Goal: Task Accomplishment & Management: Manage account settings

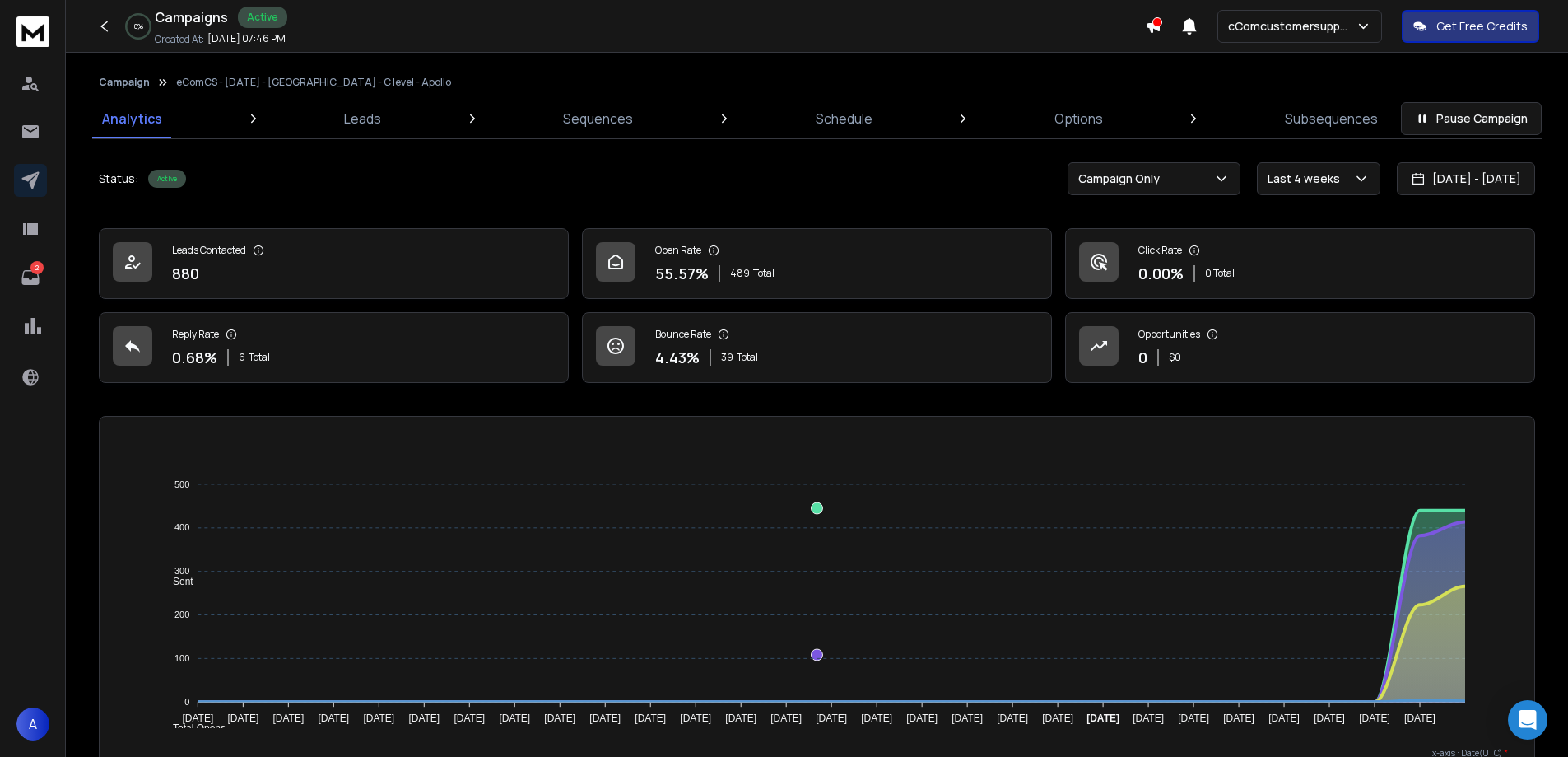
click at [679, 349] on p "4.43 %" at bounding box center [678, 357] width 45 height 23
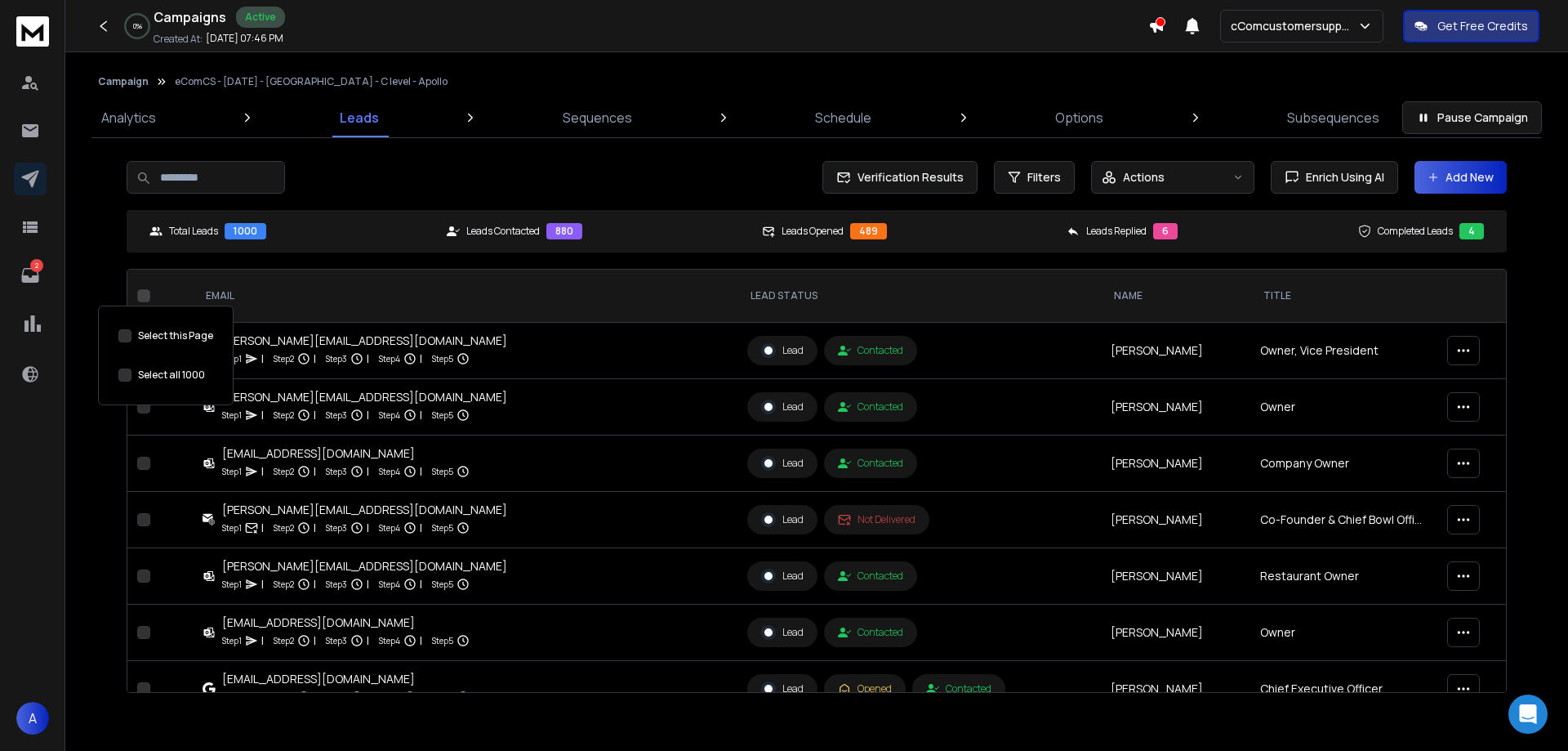
click at [141, 292] on button "Select this Page" at bounding box center [144, 295] width 13 height 13
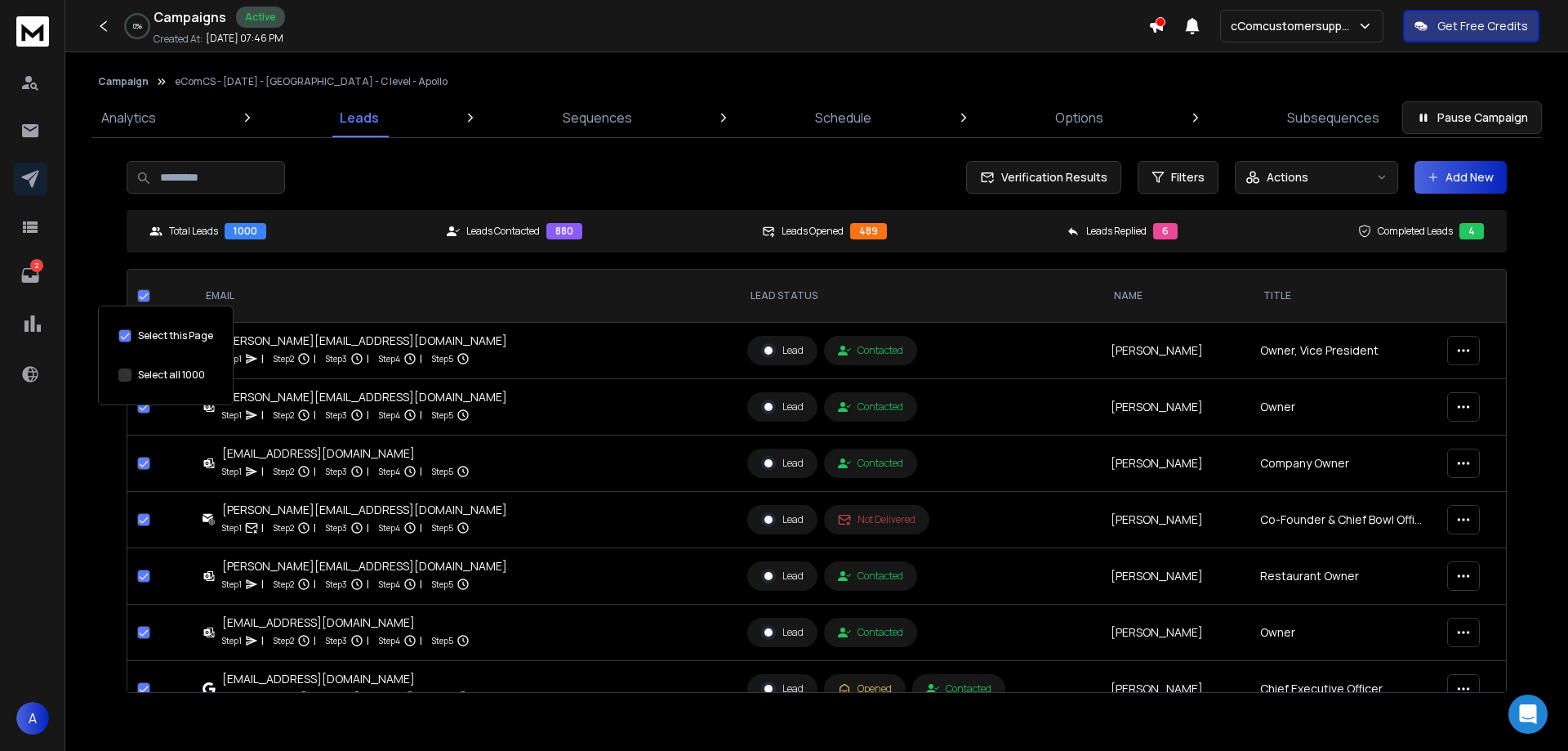
click at [149, 377] on label "Select all 1000" at bounding box center [171, 375] width 67 height 13
click at [123, 338] on button "Select this Page" at bounding box center [125, 336] width 13 height 13
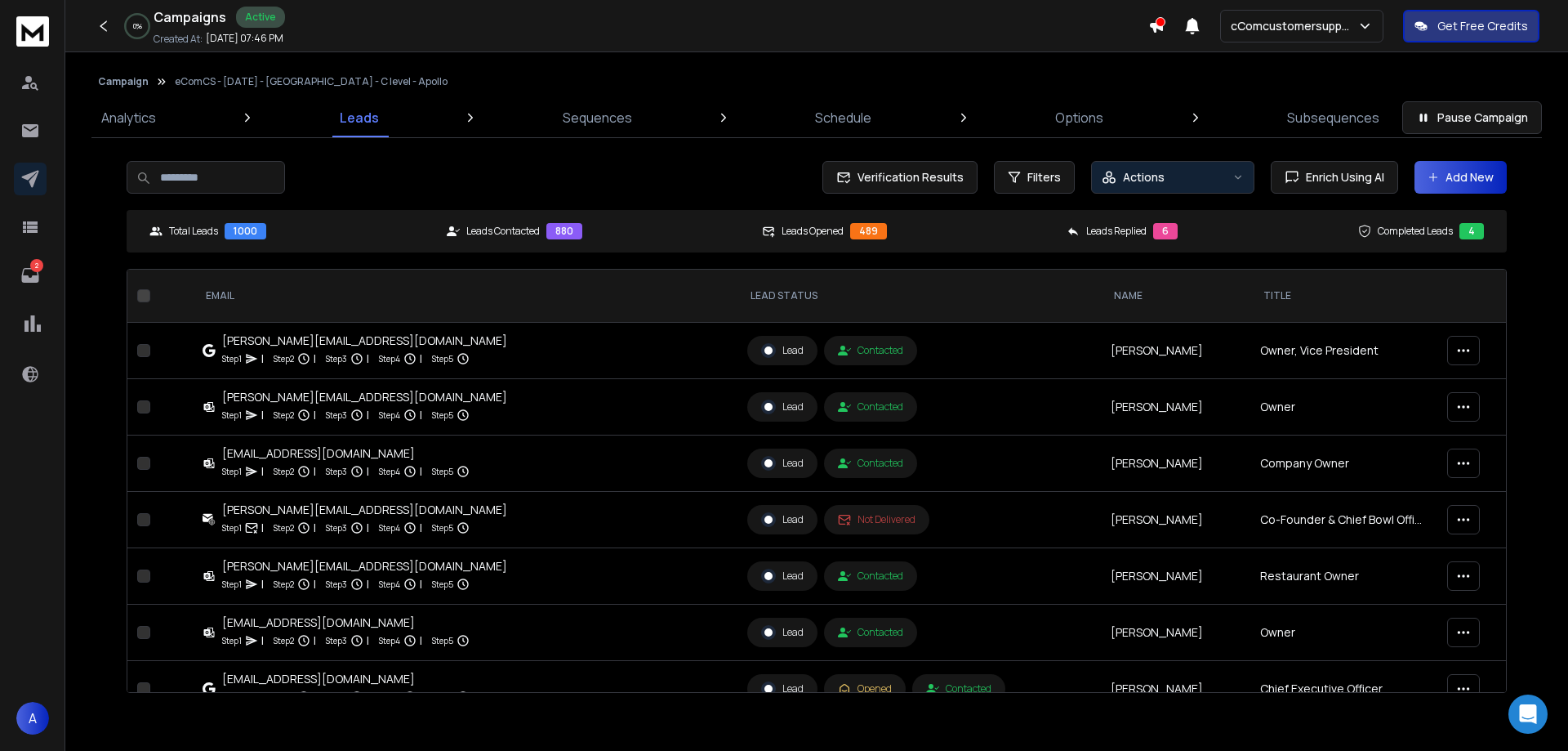
click at [1103, 187] on button "Actions" at bounding box center [1172, 177] width 164 height 33
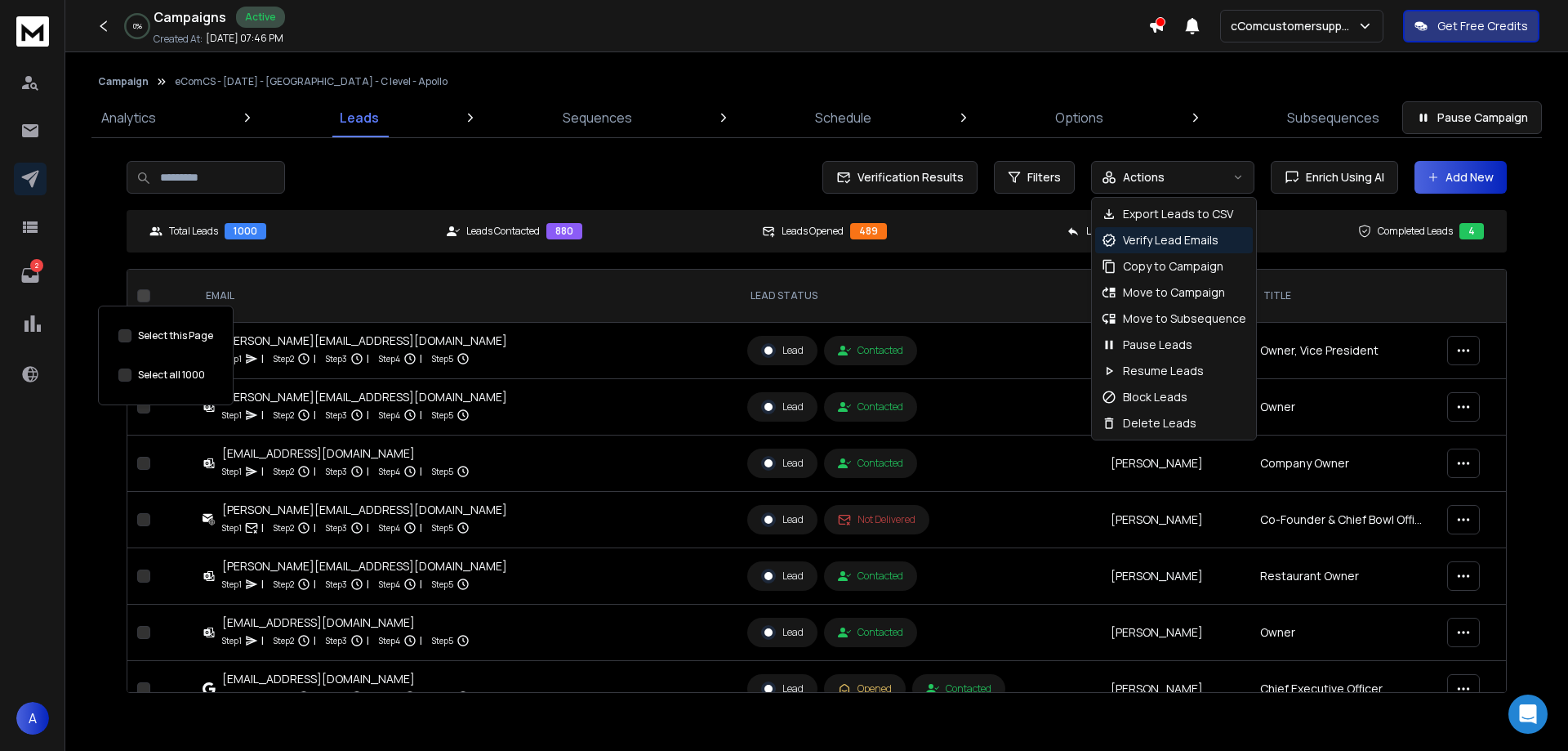
click at [125, 373] on button "Select this Page" at bounding box center [125, 375] width 13 height 13
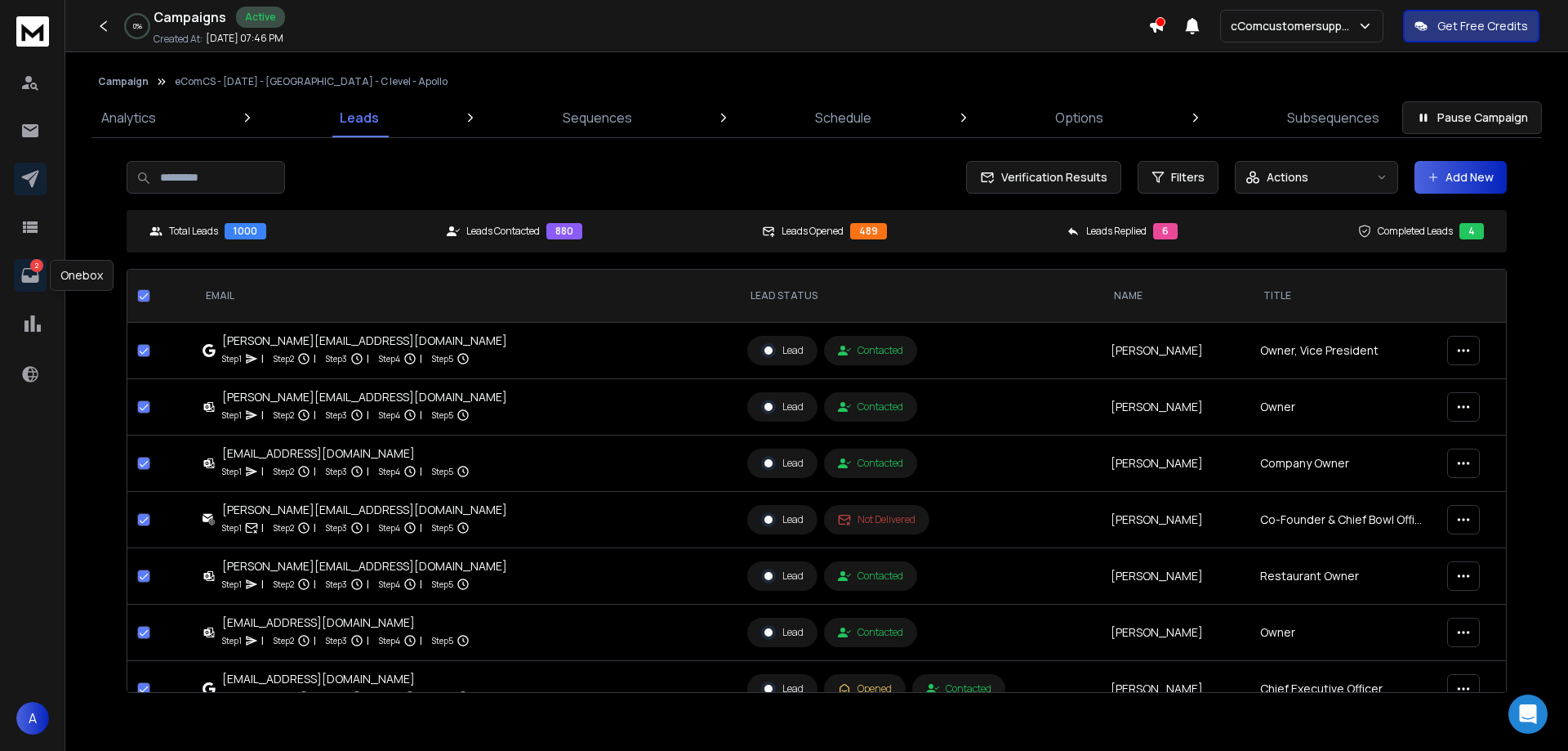
click at [39, 276] on icon at bounding box center [30, 275] width 20 height 20
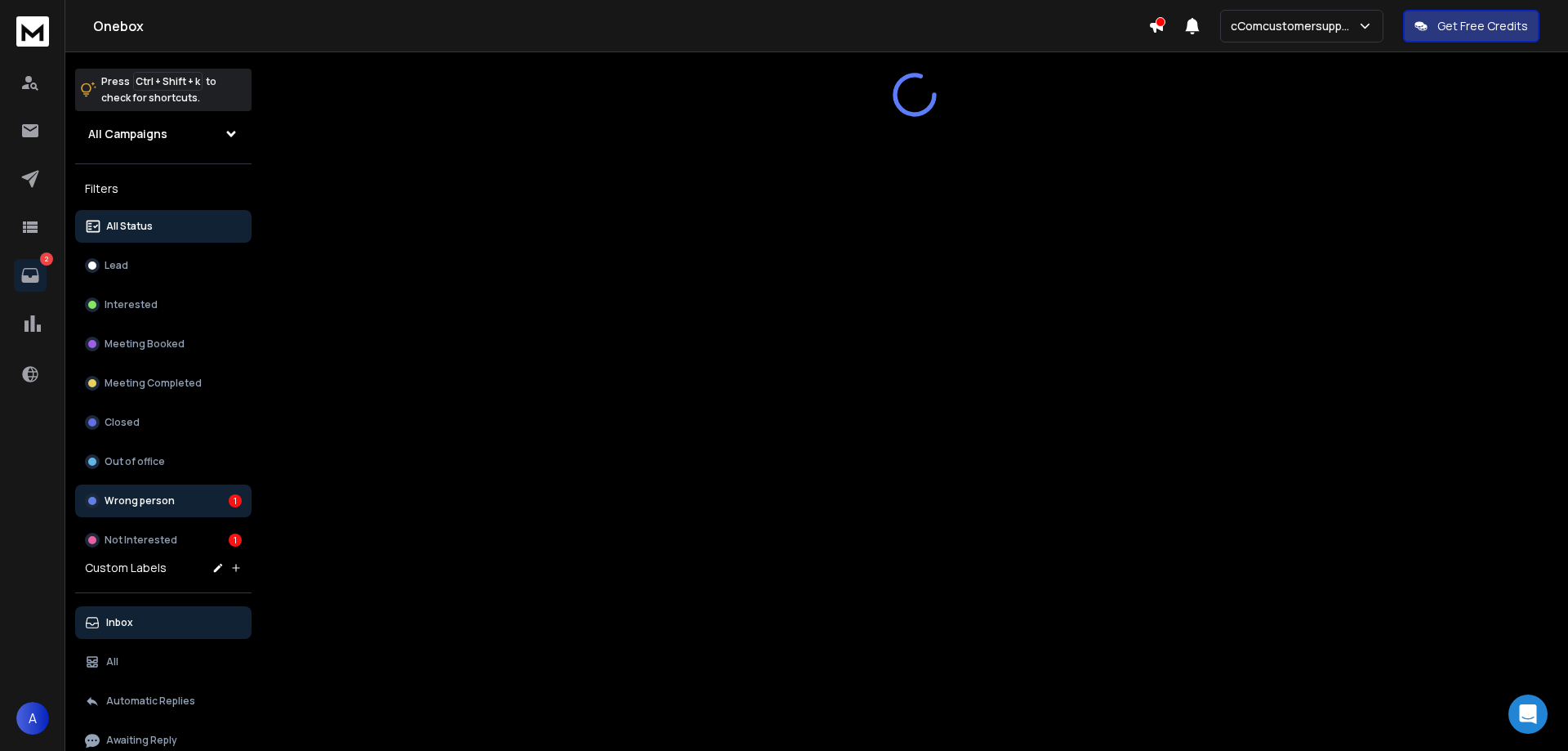
click at [181, 500] on div "All Status Lead Interested Meeting Booked Meeting Completed Closed Out of offic…" at bounding box center [163, 384] width 176 height 347
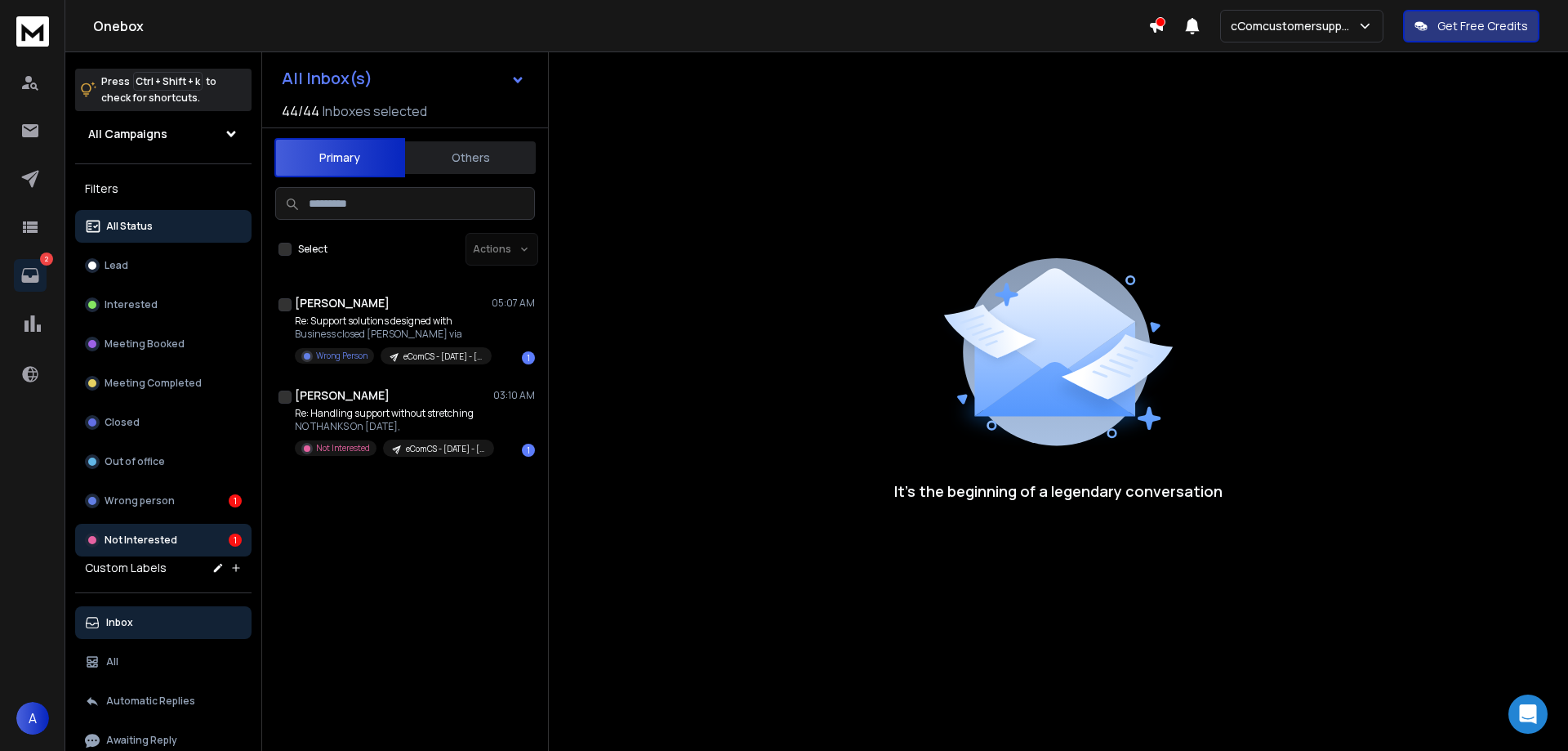
click at [161, 533] on p "Not Interested" at bounding box center [140, 540] width 73 height 13
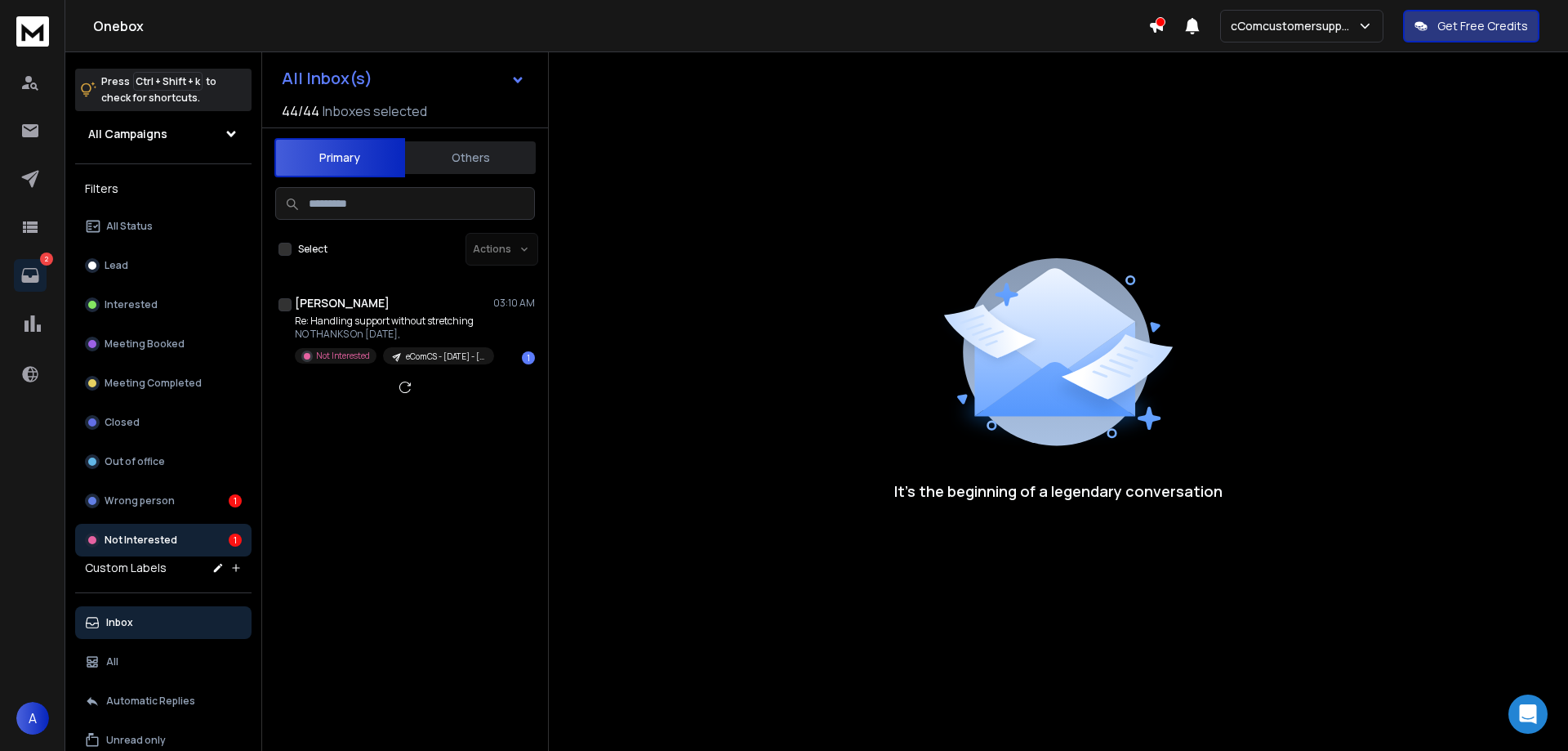
click at [155, 539] on p "Not Interested" at bounding box center [140, 540] width 73 height 13
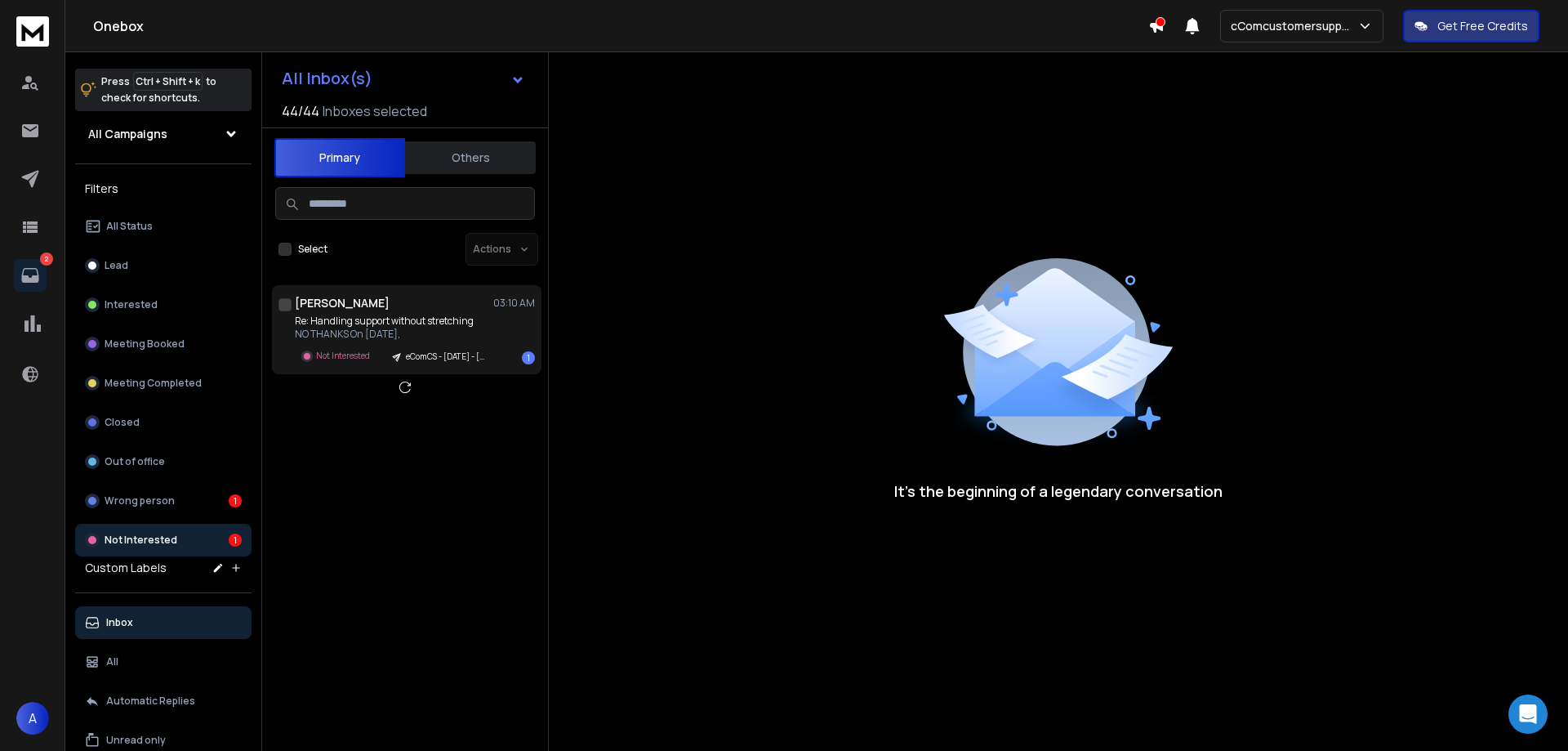
click at [330, 331] on p "NO THANKS On [DATE]," at bounding box center [392, 334] width 196 height 13
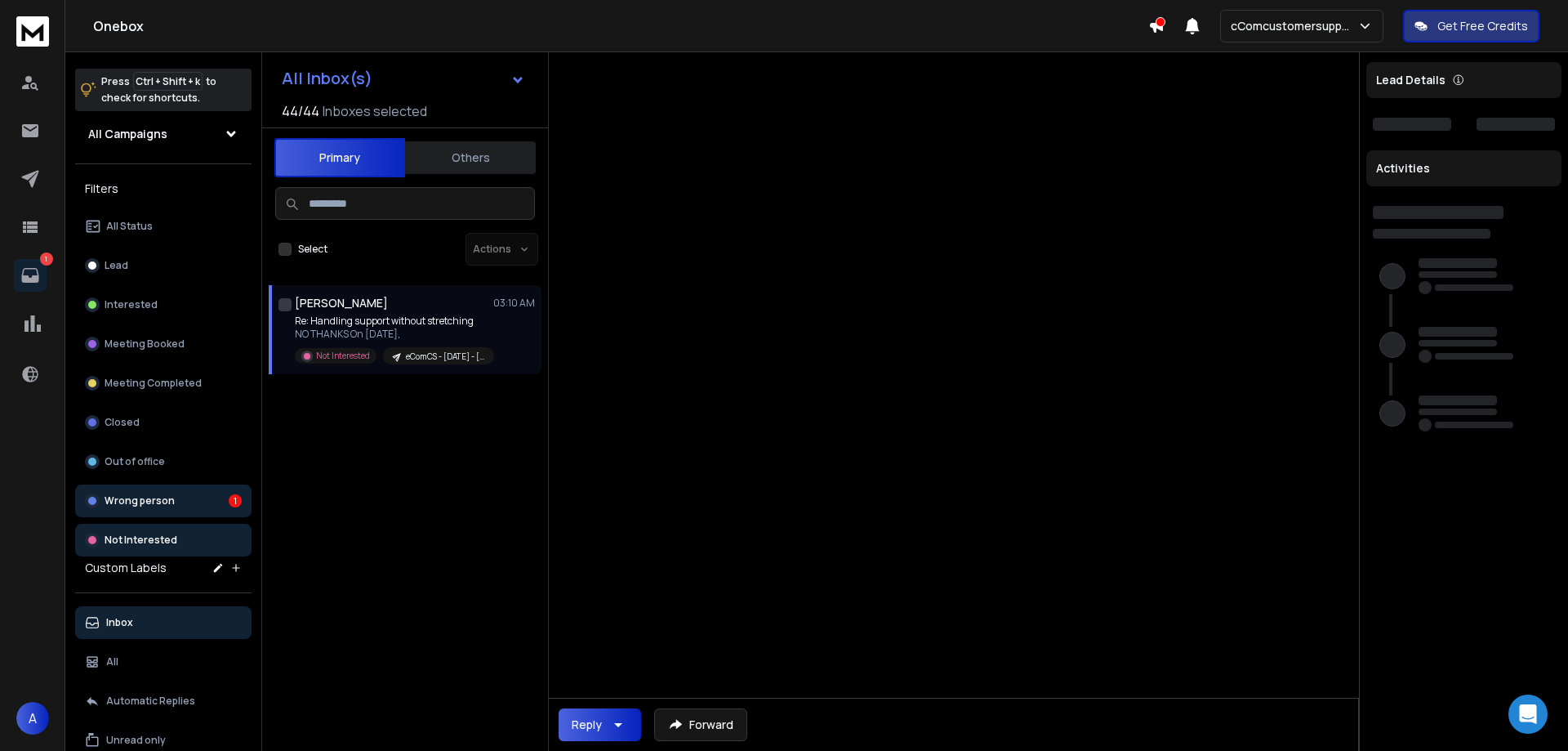
click at [160, 495] on p "Wrong person" at bounding box center [139, 501] width 70 height 13
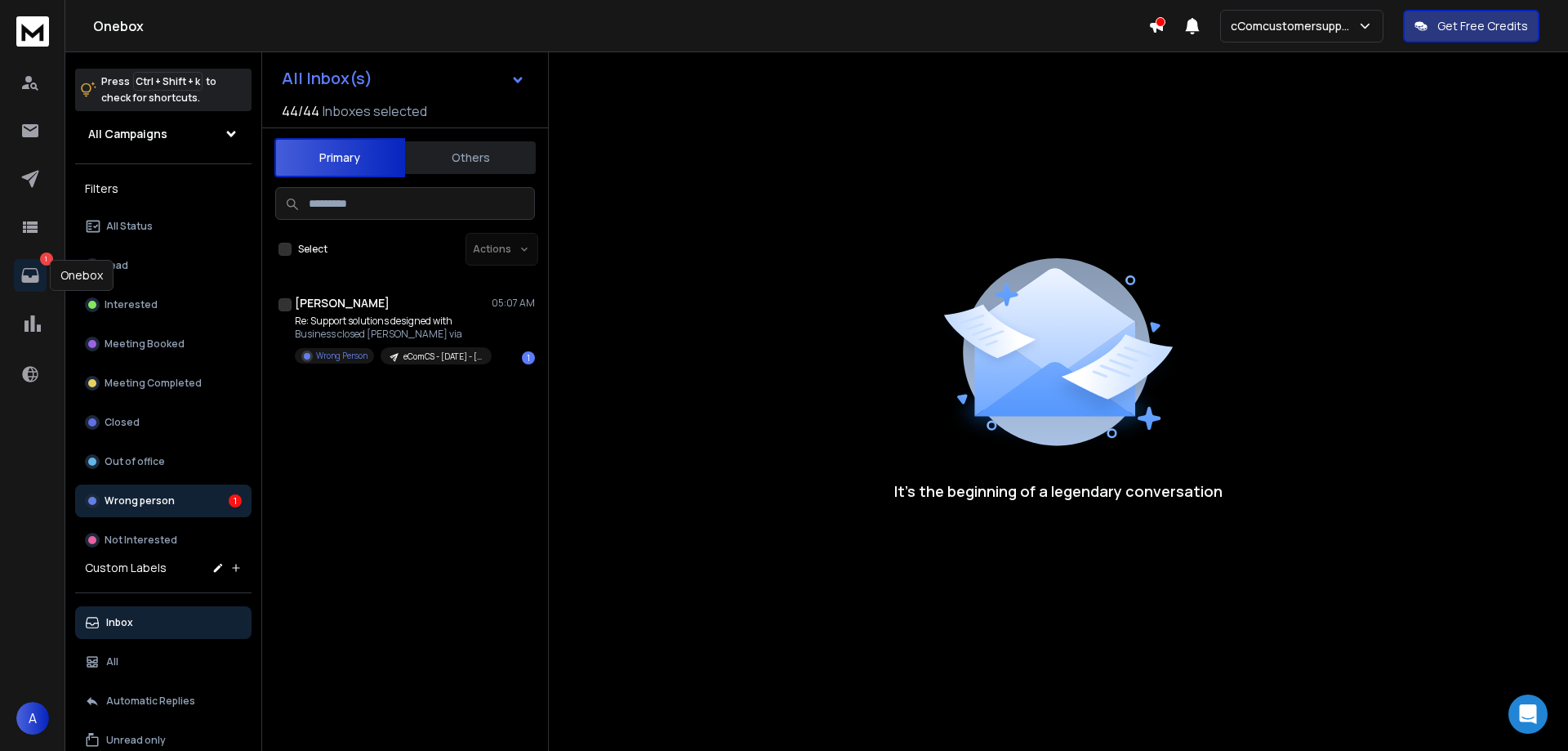
click at [45, 269] on link "1" at bounding box center [30, 275] width 33 height 33
click at [21, 271] on icon at bounding box center [30, 275] width 20 height 20
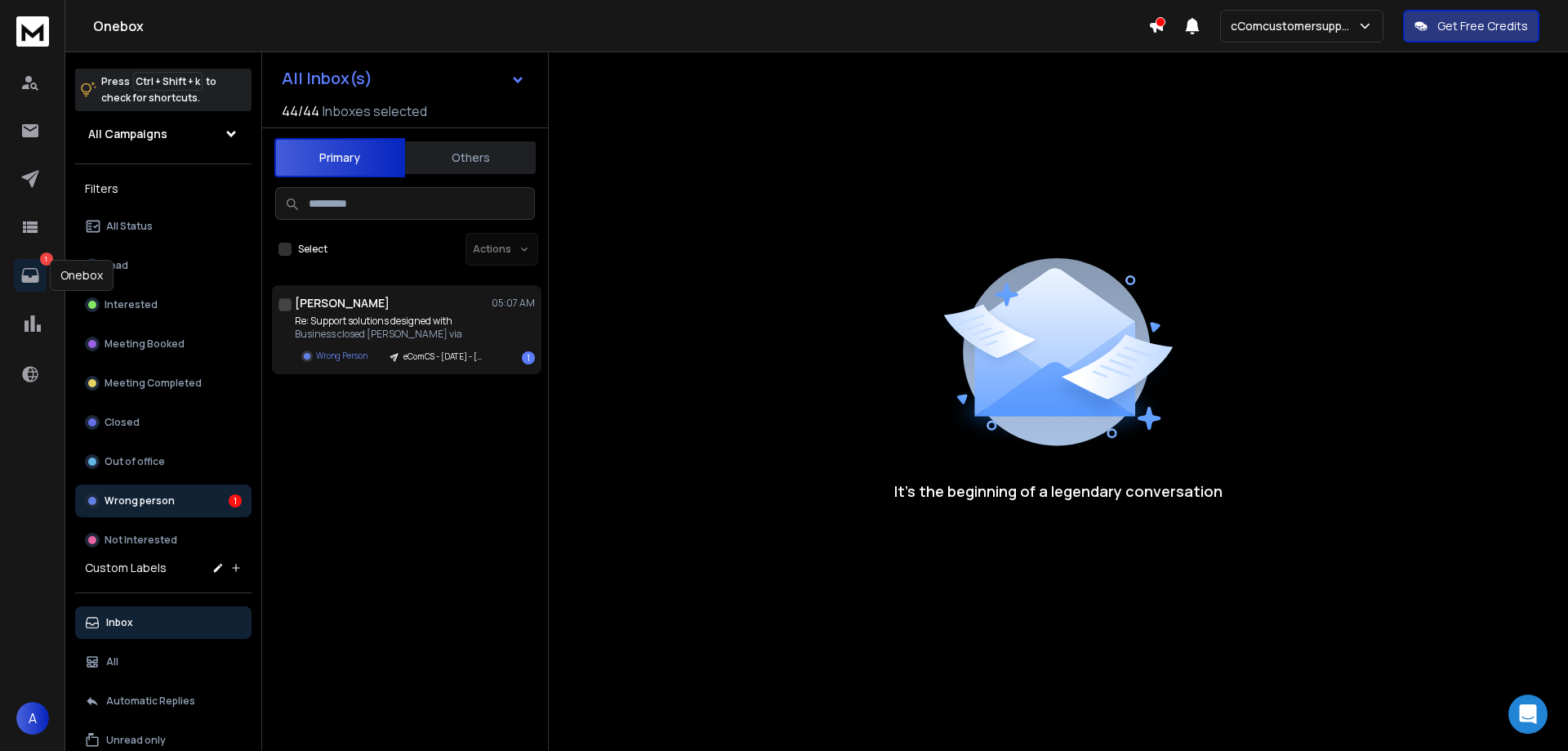
click at [416, 315] on p "Re: Support solutions designed with" at bounding box center [392, 321] width 196 height 13
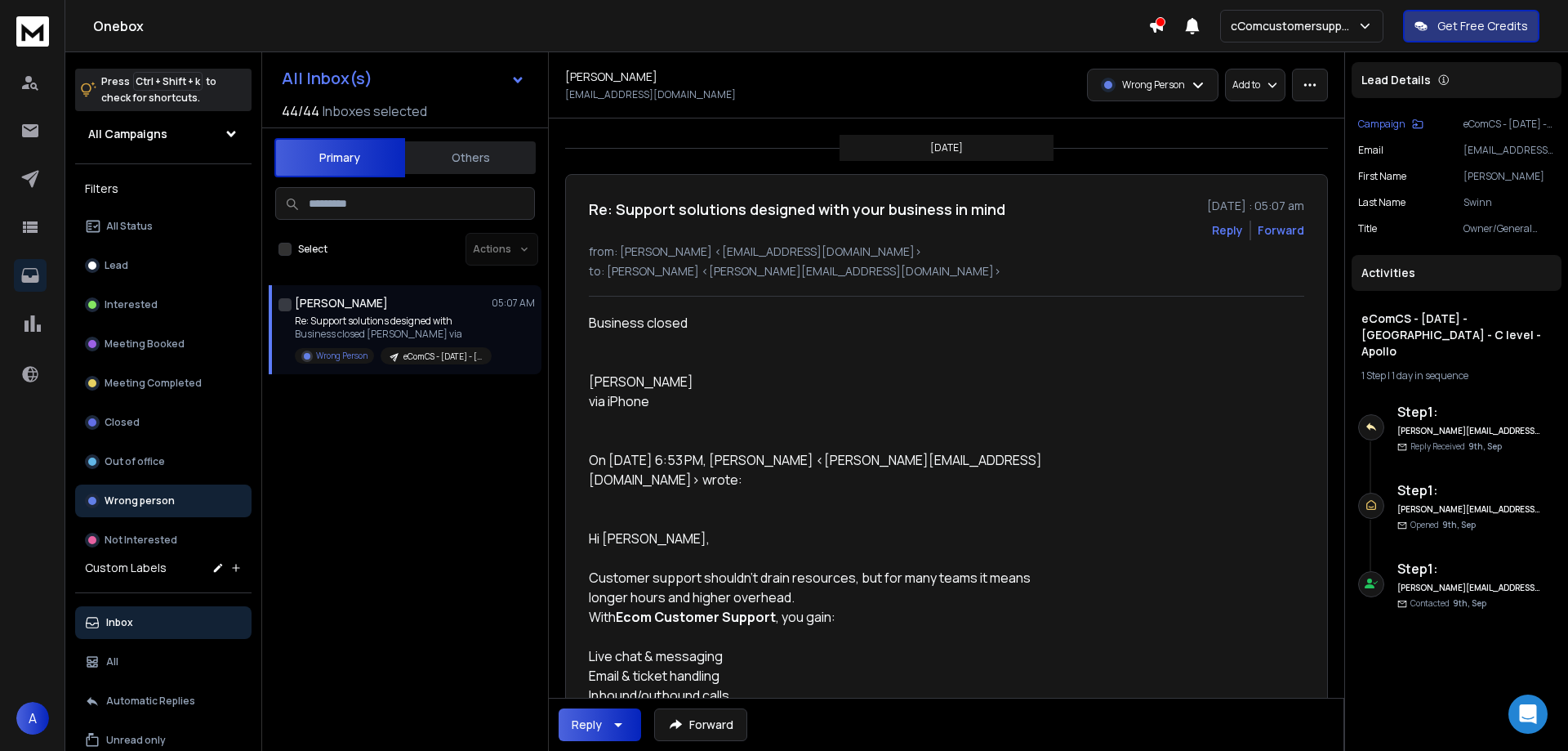
click at [33, 198] on div at bounding box center [33, 182] width 38 height 39
click at [31, 179] on icon at bounding box center [29, 178] width 17 height 17
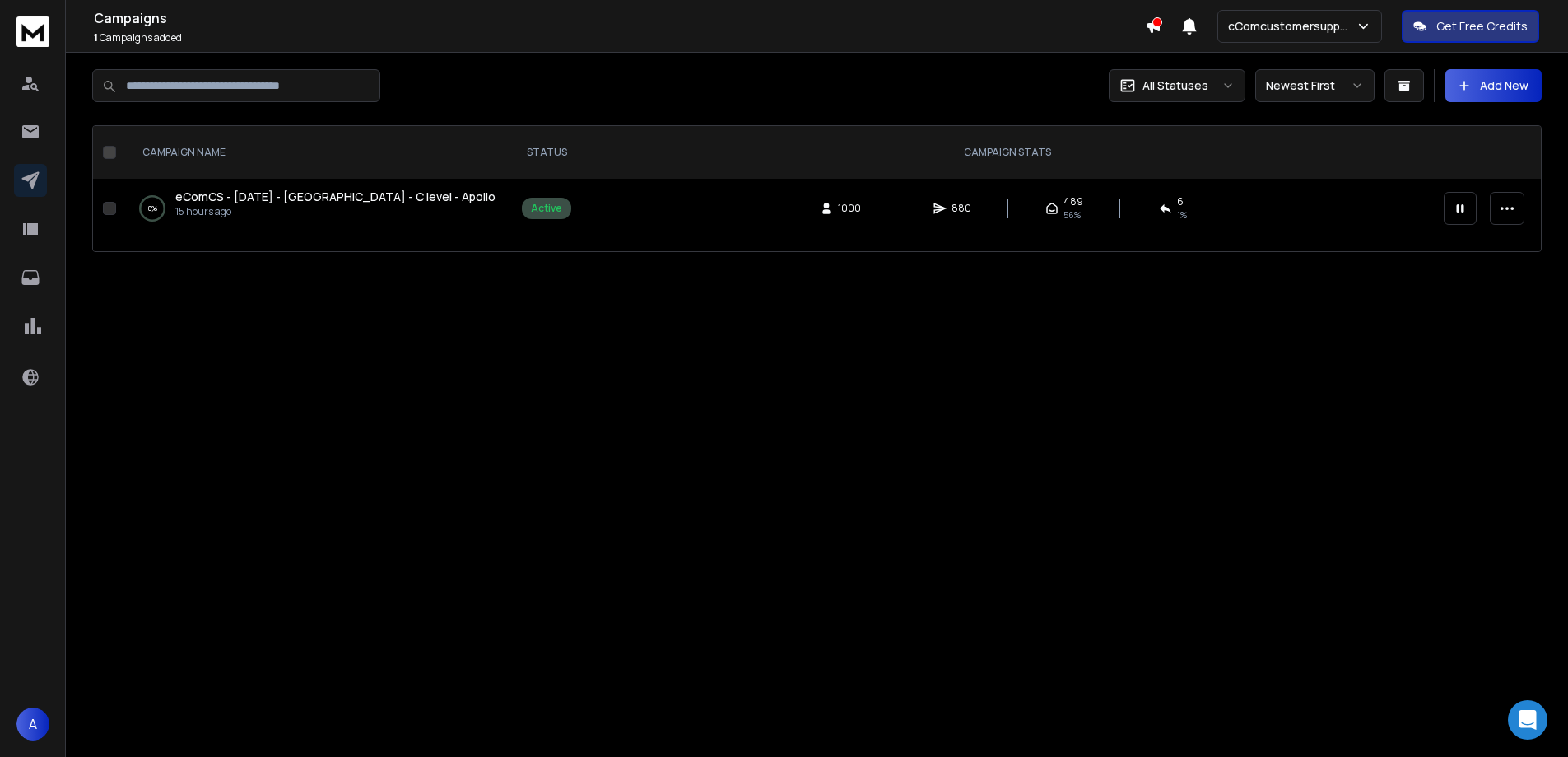
click at [387, 212] on p "15 hours ago" at bounding box center [336, 212] width 321 height 13
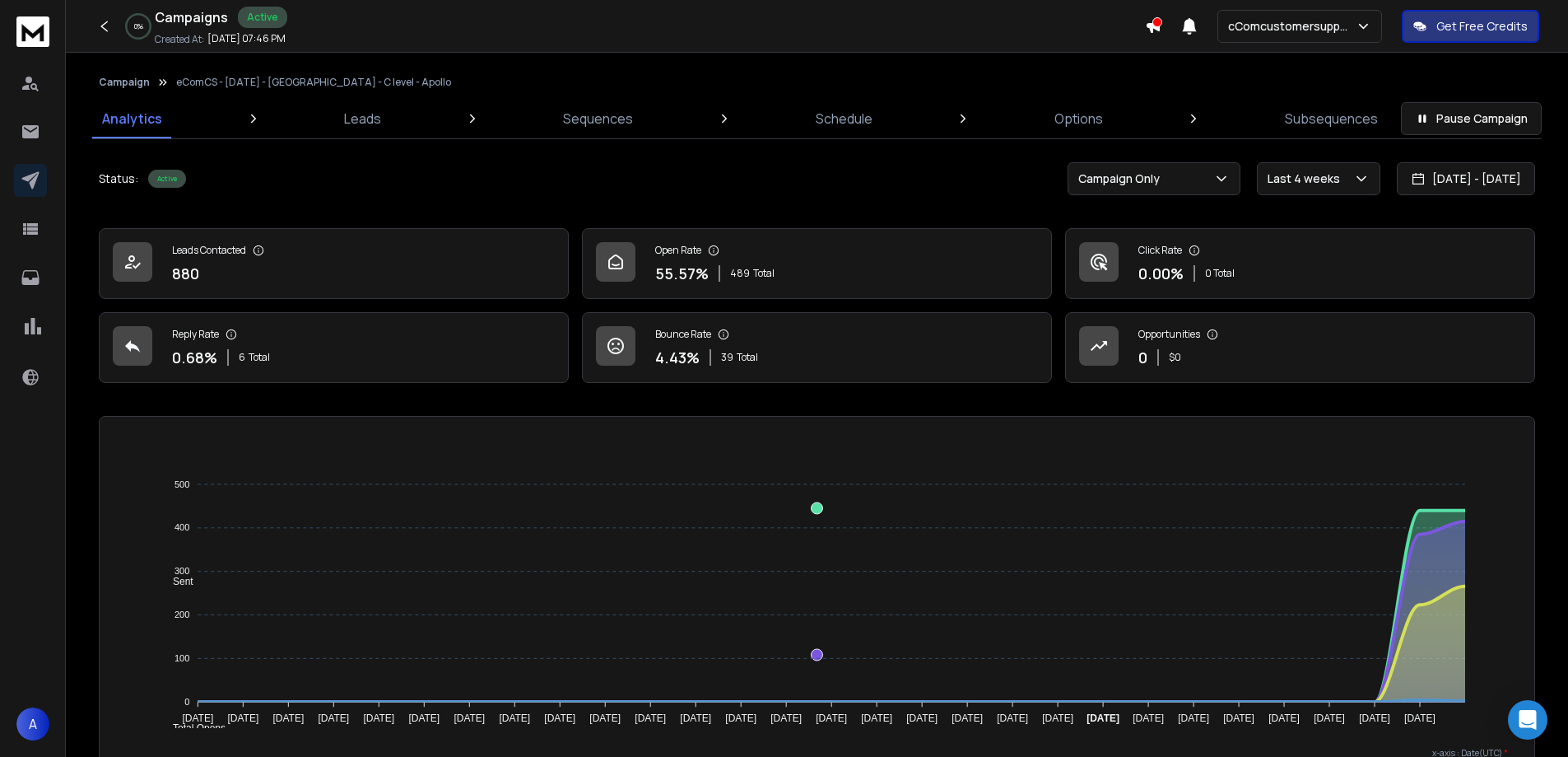
click at [706, 350] on div "4.43 % 39 Total" at bounding box center [707, 357] width 103 height 23
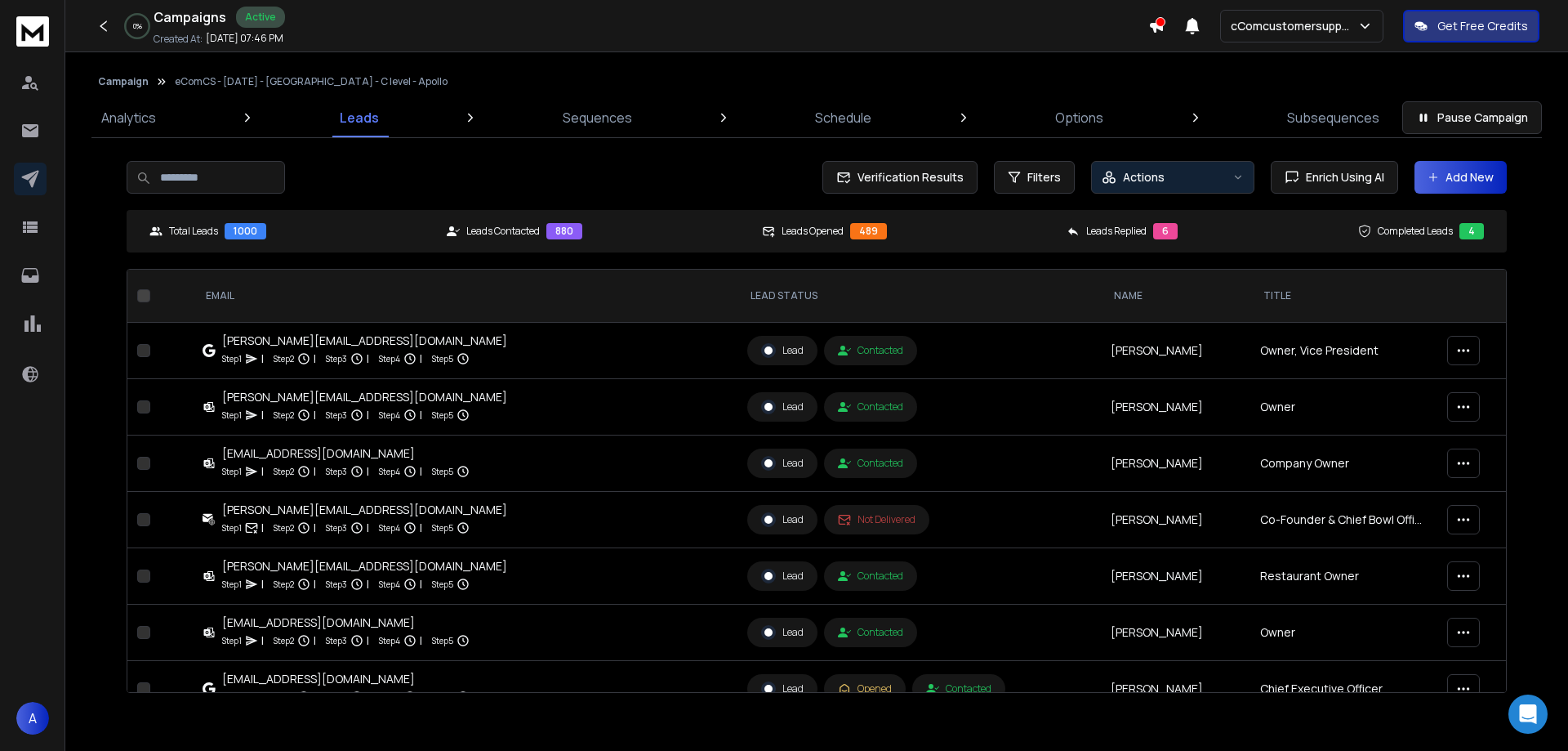
click at [1137, 180] on p "Actions" at bounding box center [1144, 177] width 42 height 16
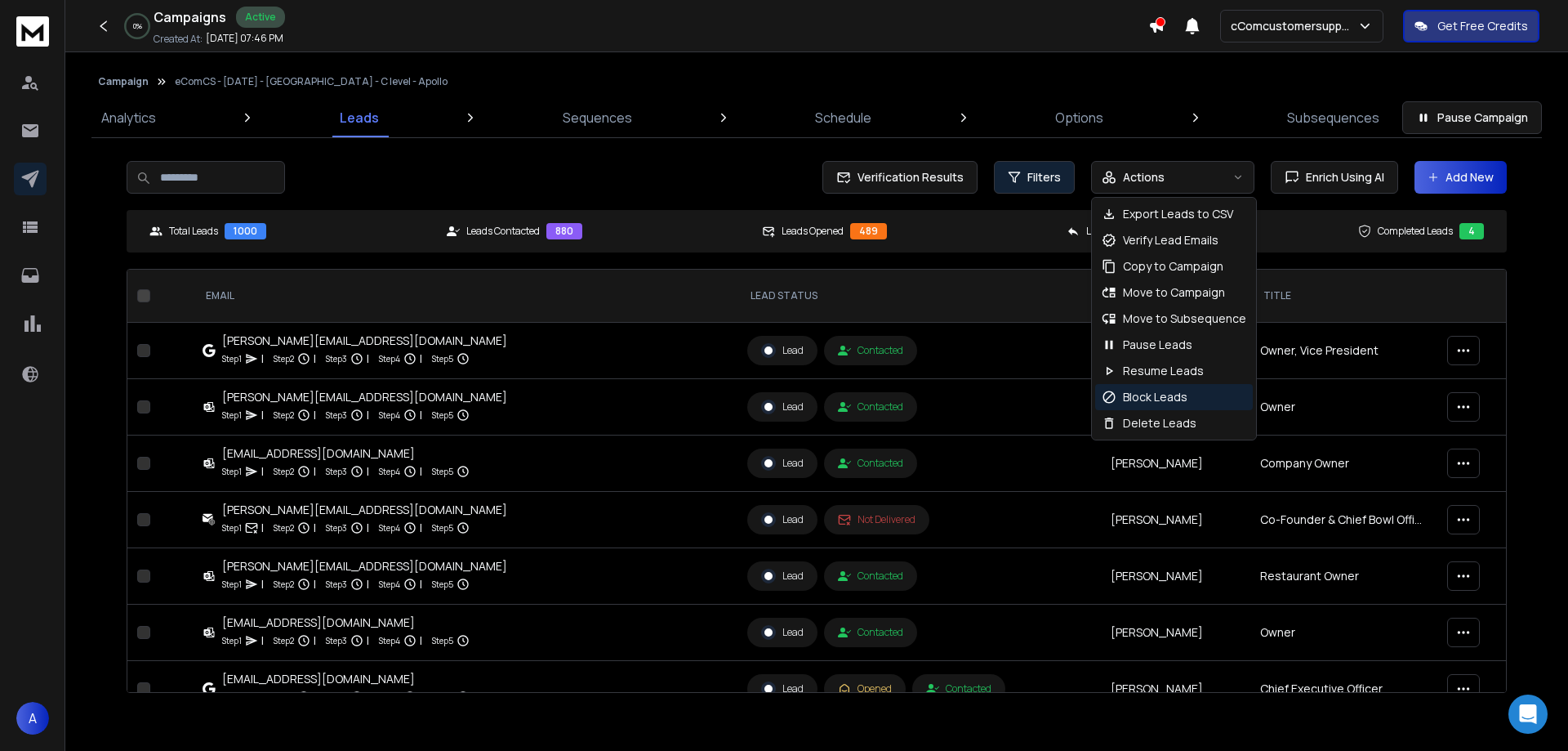
click at [1026, 186] on button "Filters" at bounding box center [1034, 177] width 80 height 33
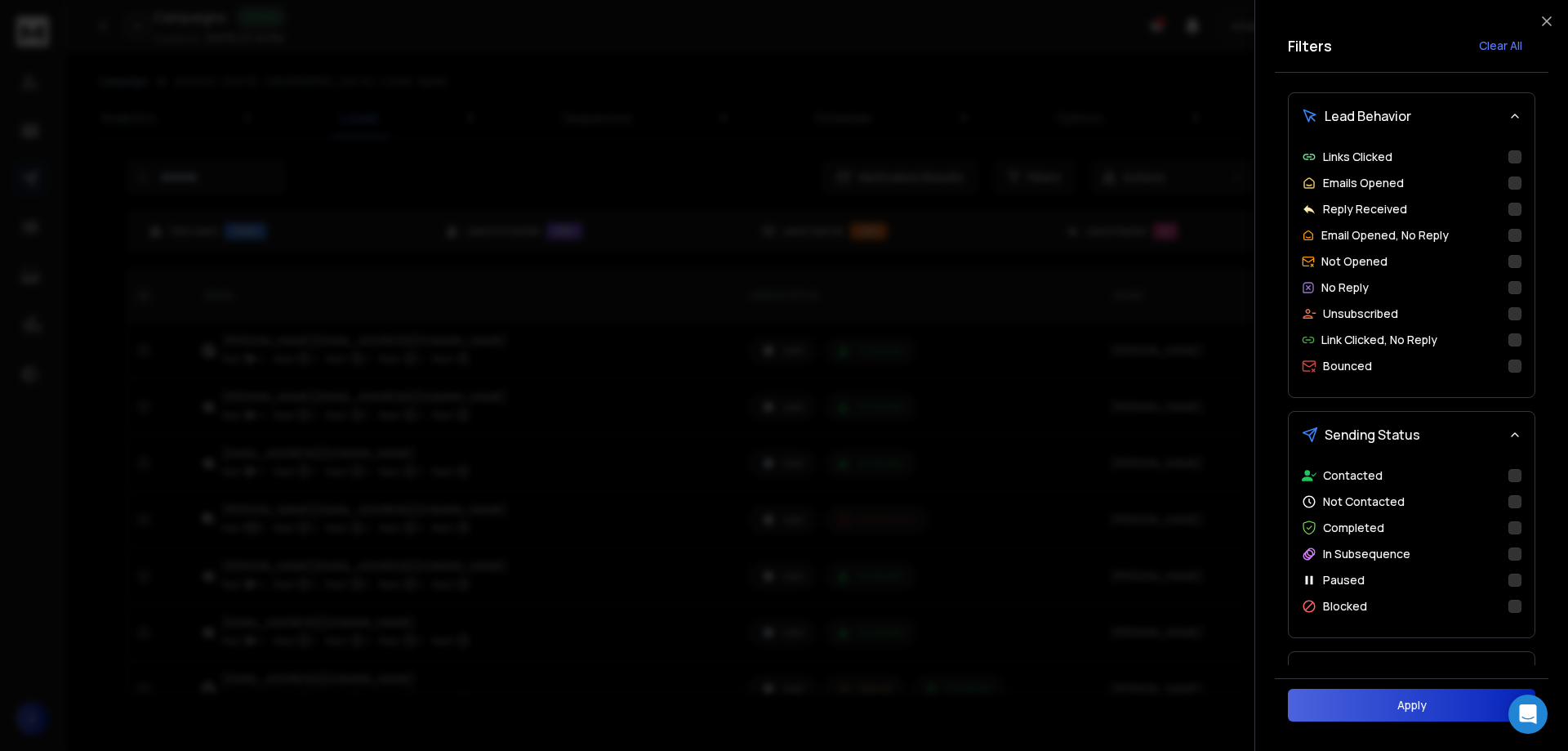
click at [1508, 365] on button "Bounced" at bounding box center [1515, 367] width 13 height 13
click at [1431, 693] on button "Apply" at bounding box center [1411, 705] width 247 height 33
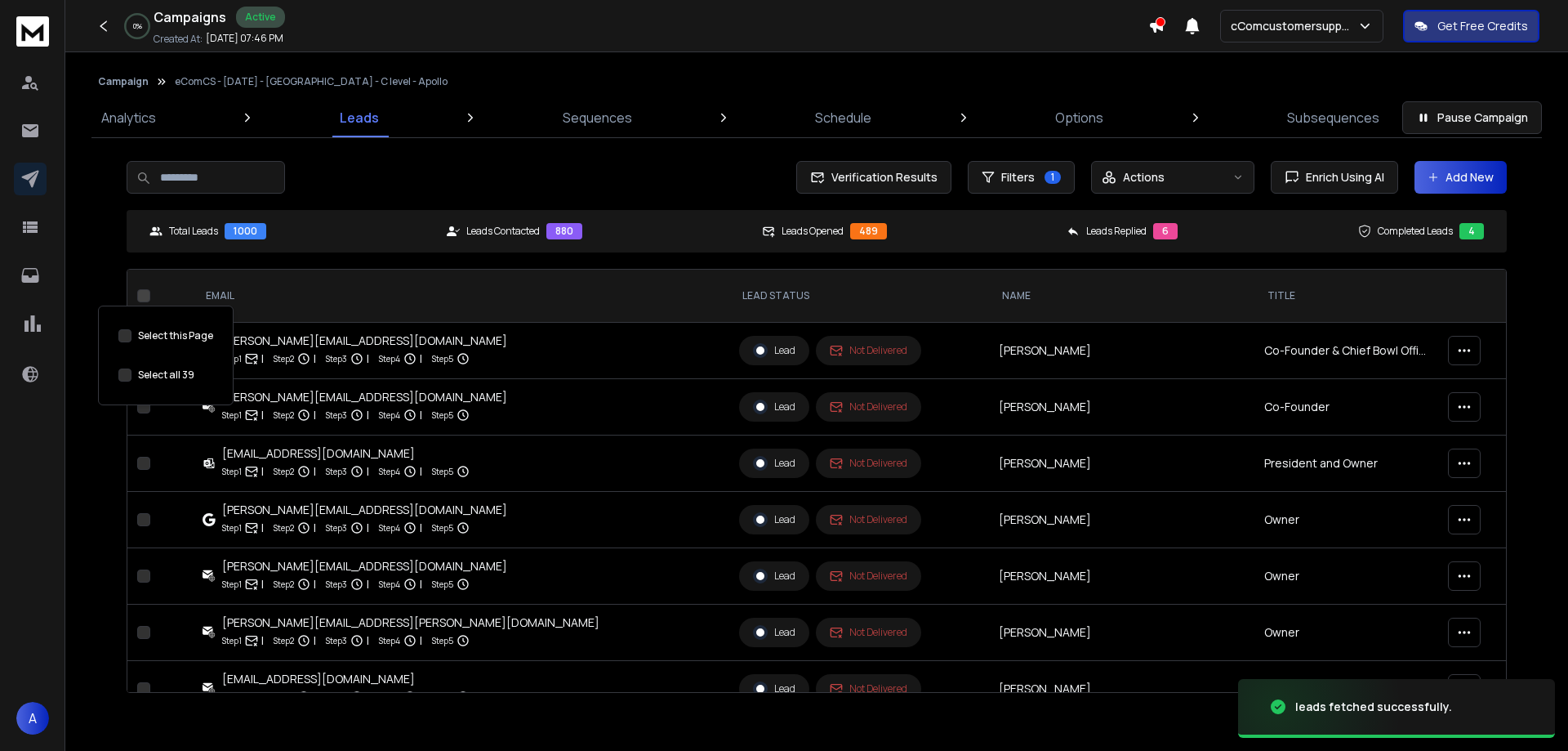
click at [127, 383] on div "Select all 39" at bounding box center [166, 375] width 95 height 33
click at [127, 378] on button "Select this Page" at bounding box center [125, 375] width 13 height 13
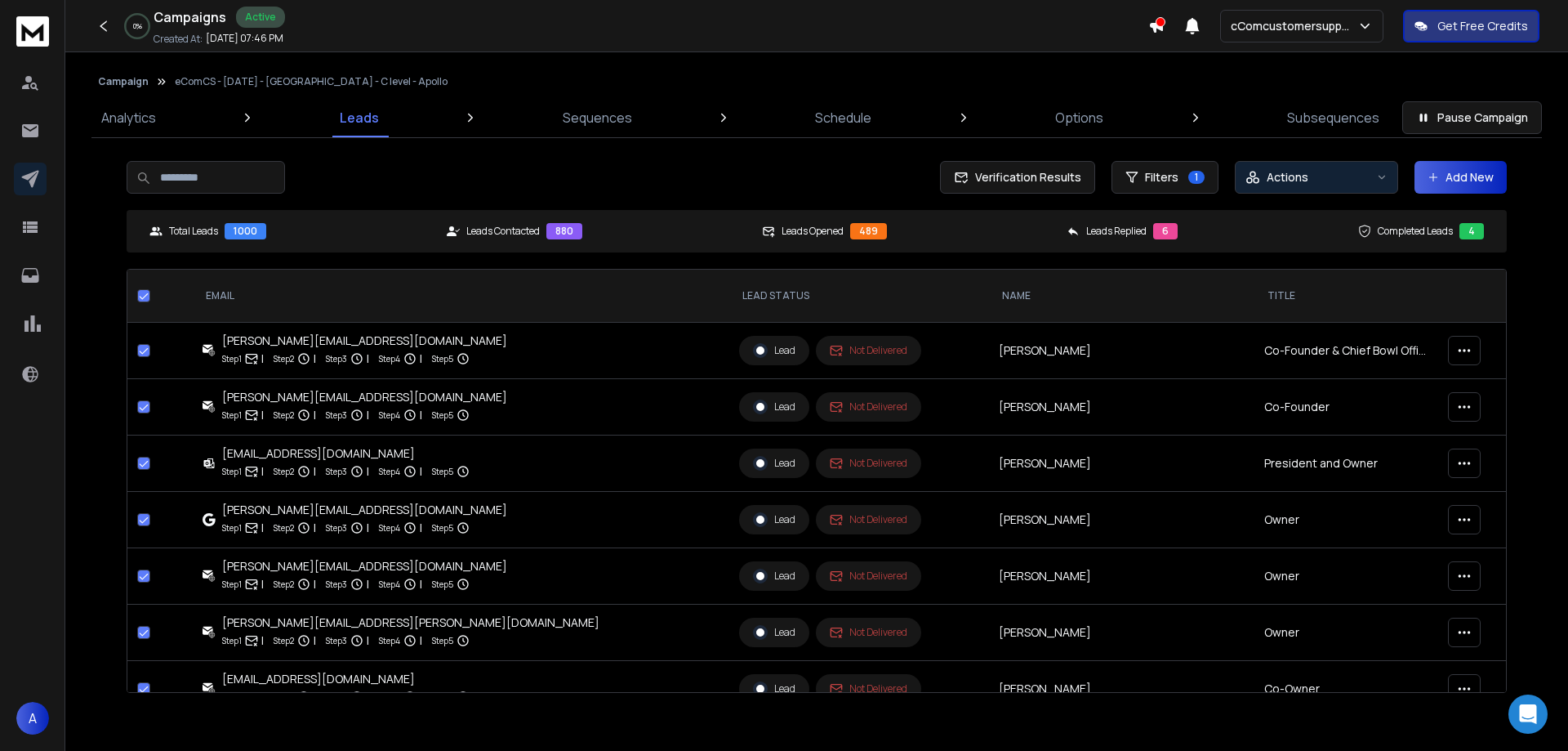
click at [1327, 179] on div "Actions" at bounding box center [1307, 177] width 124 height 16
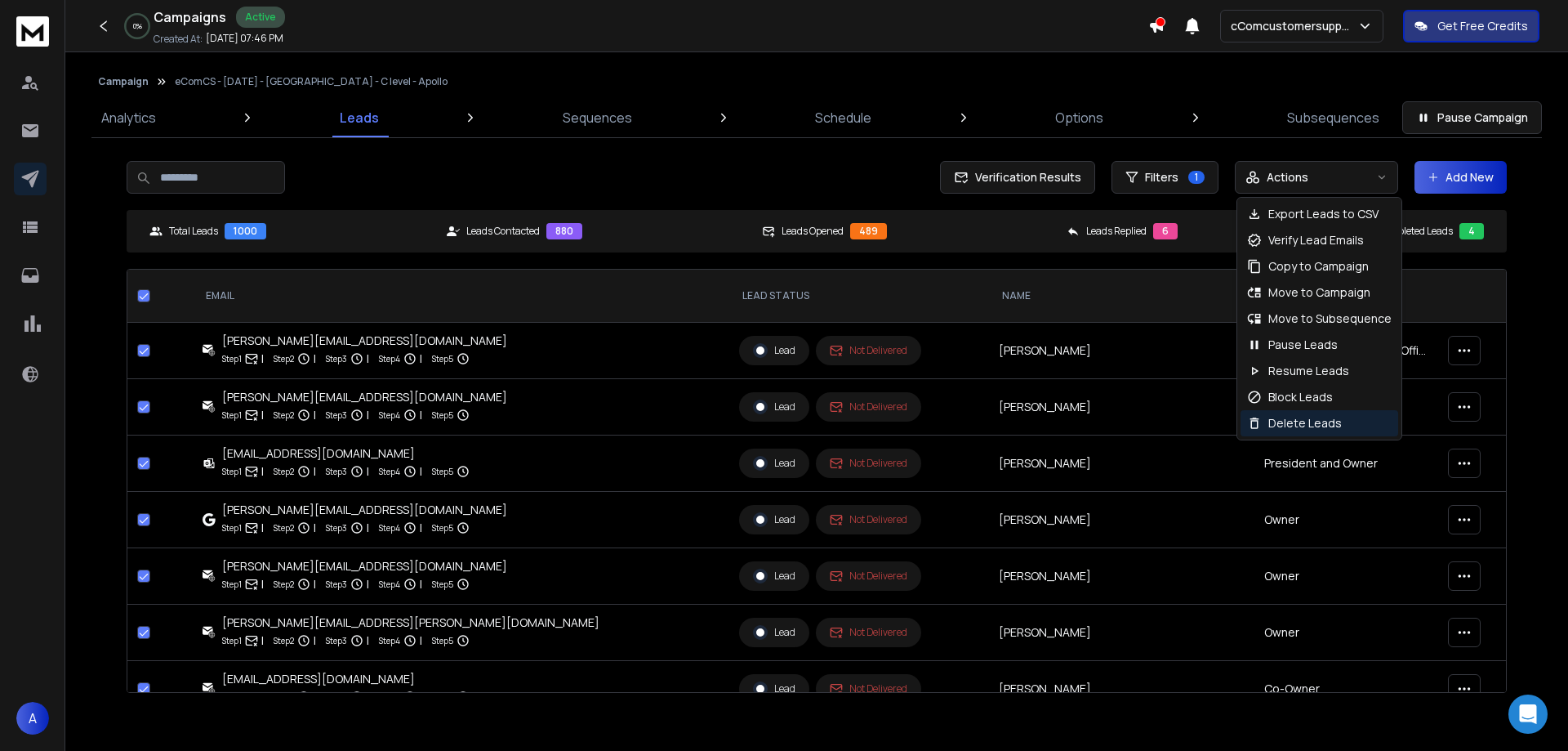
click at [1317, 432] on div "Delete Leads" at bounding box center [1319, 423] width 157 height 27
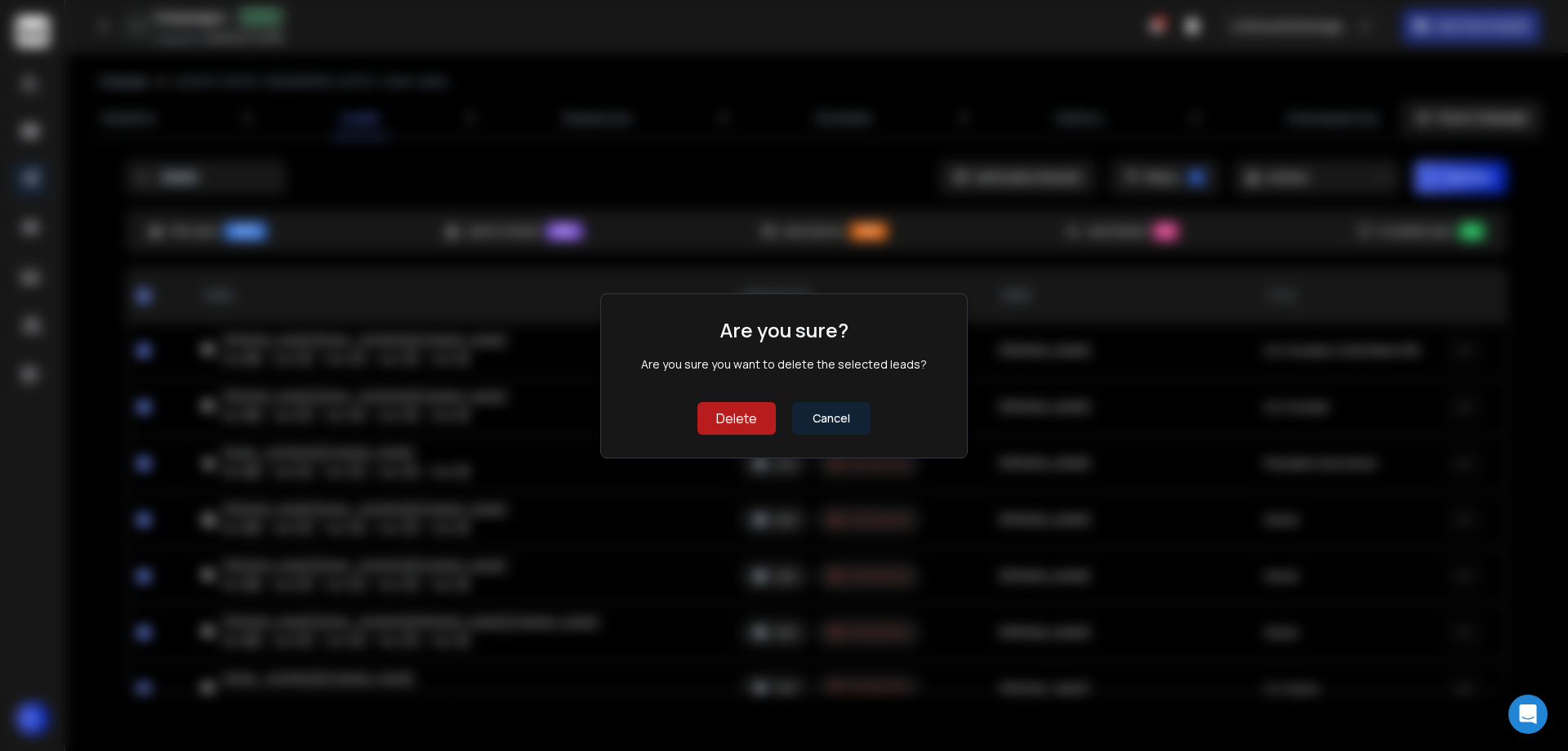
click at [747, 428] on button "Delete" at bounding box center [737, 418] width 79 height 33
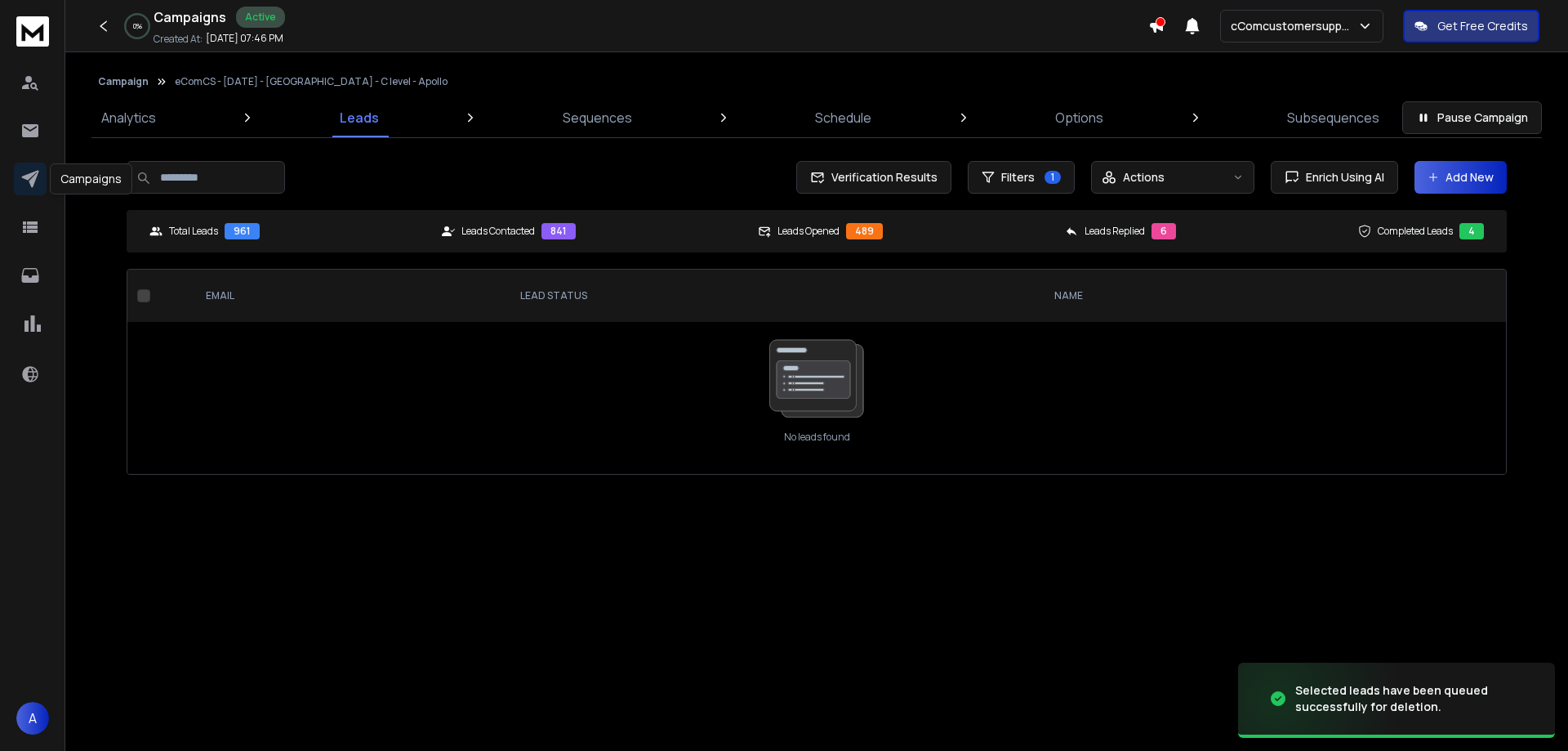
click at [26, 176] on icon at bounding box center [29, 178] width 17 height 17
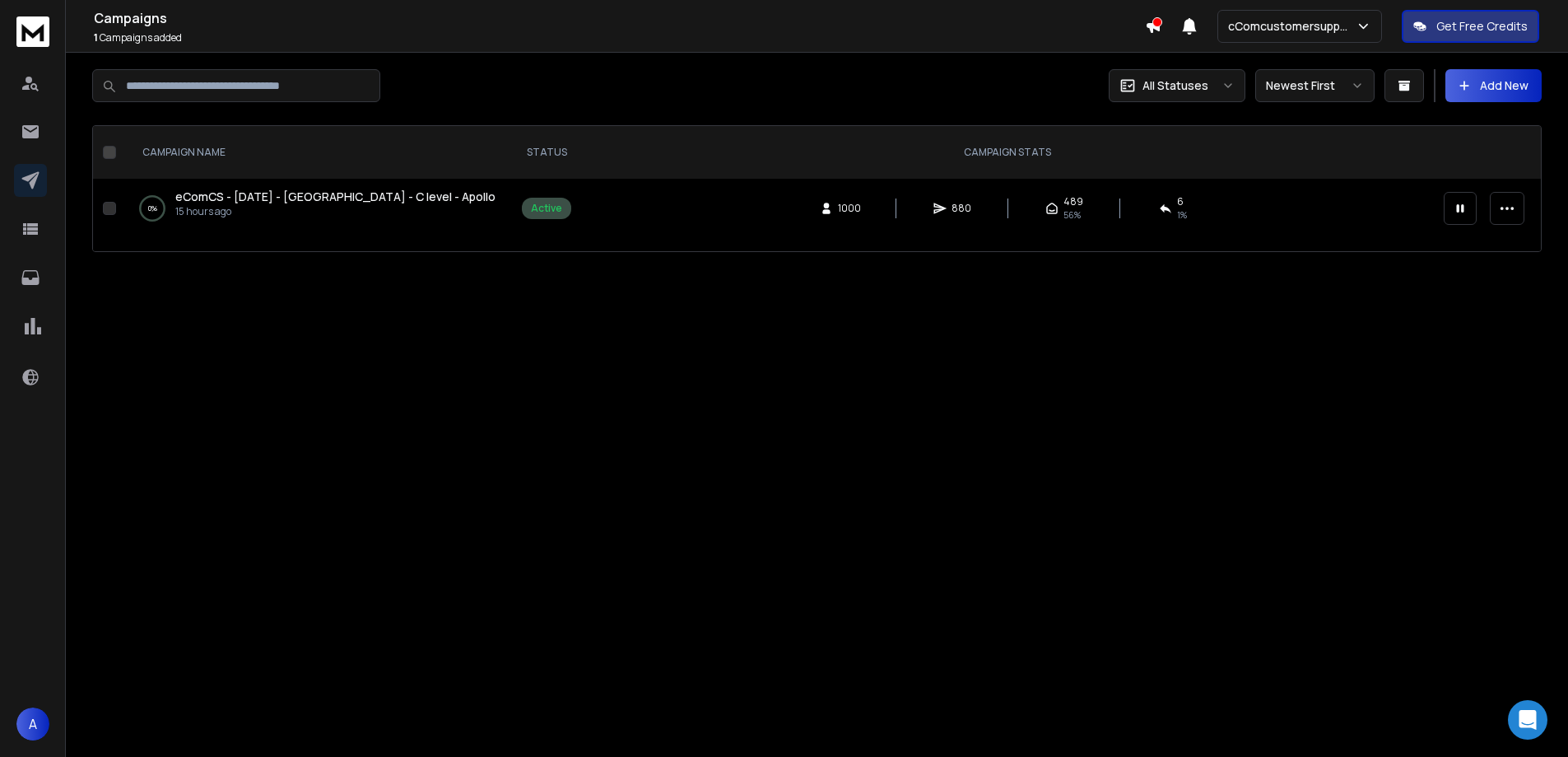
click at [251, 200] on span "eComCS - [DATE] - [GEOGRAPHIC_DATA] - C level - Apollo" at bounding box center [336, 197] width 321 height 15
